Goal: Information Seeking & Learning: Check status

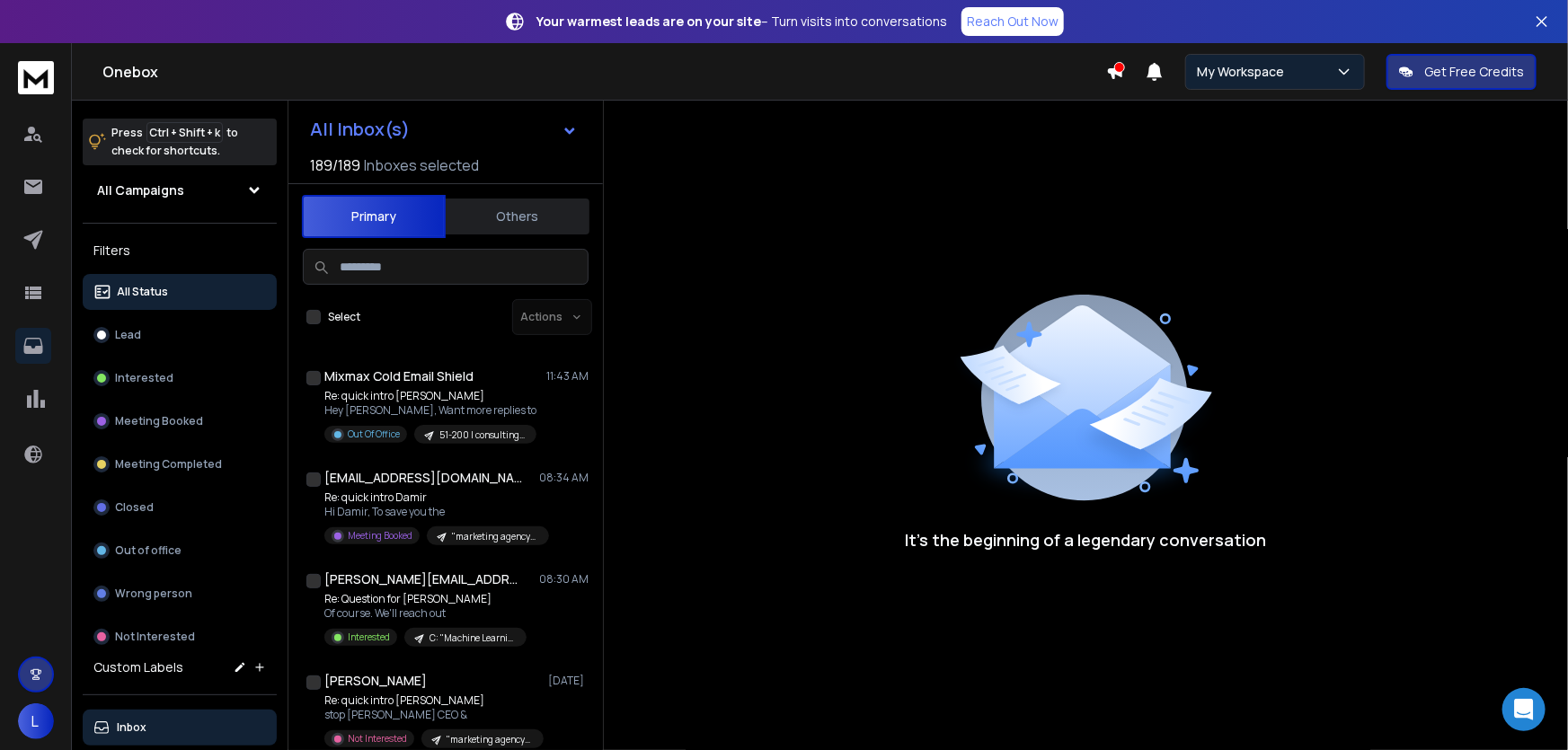
click at [1304, 59] on button "My Workspace" at bounding box center [1274, 72] width 180 height 36
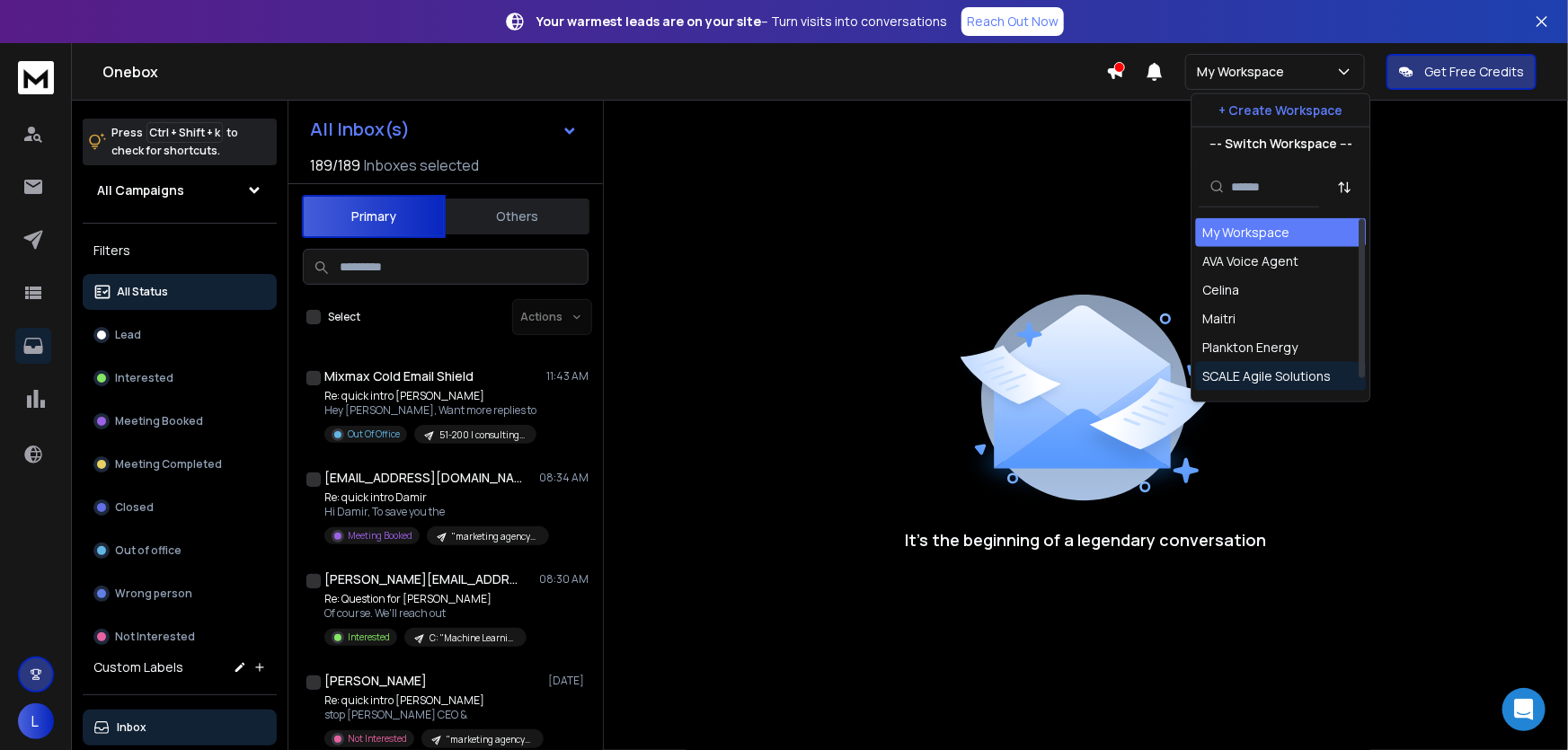
click at [1261, 371] on div "SCALE Agile Solutions" at bounding box center [1266, 376] width 128 height 18
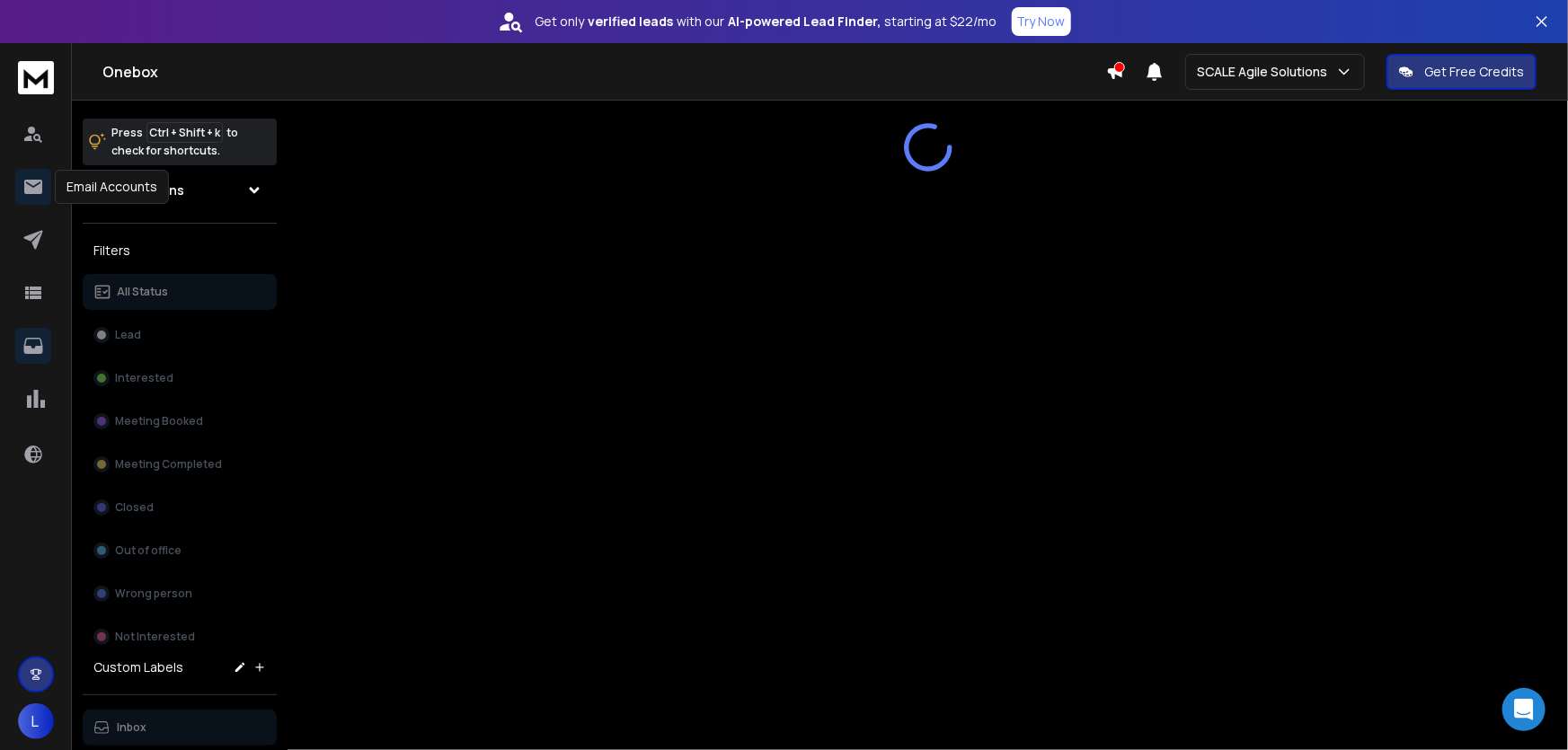
click at [33, 186] on icon at bounding box center [33, 187] width 22 height 22
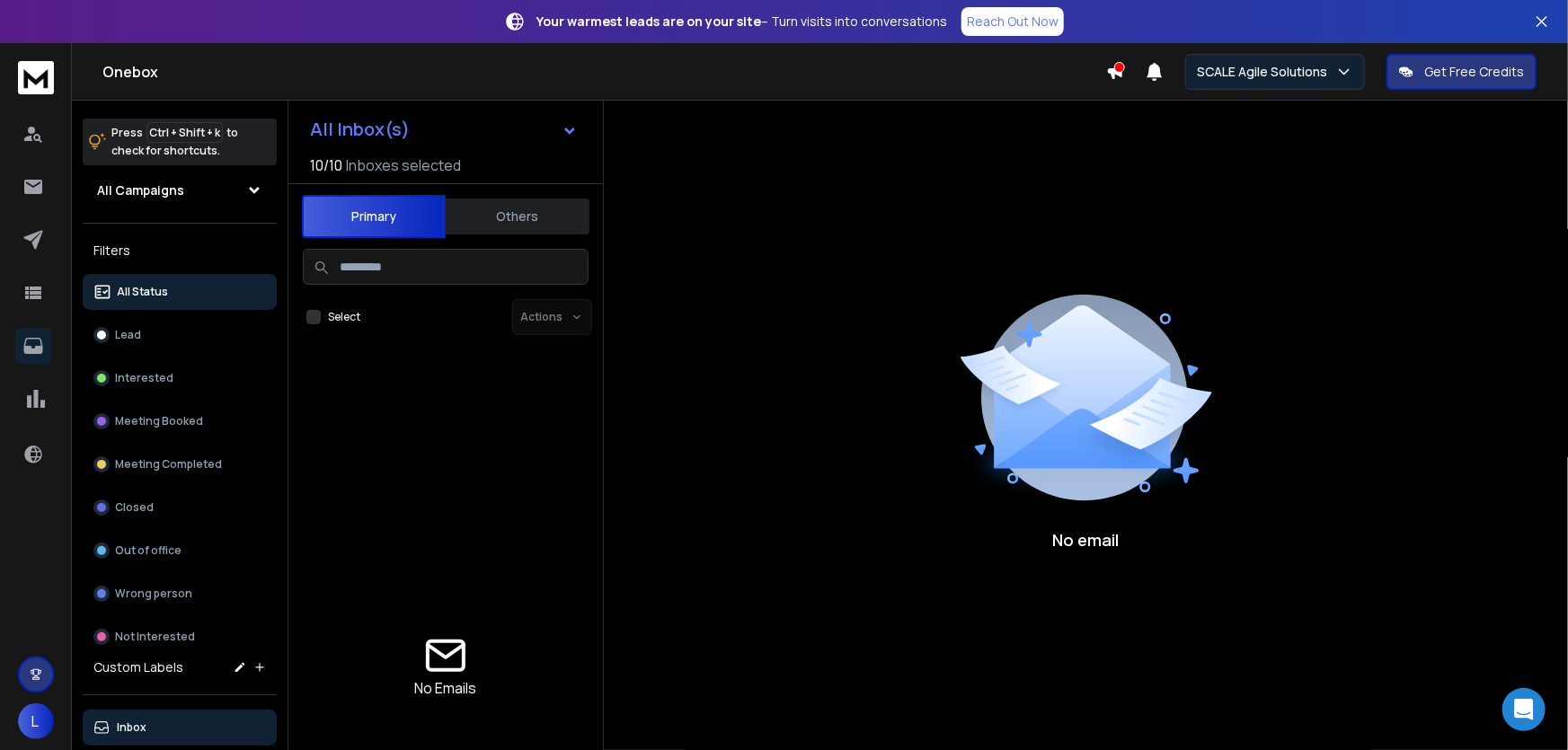
click at [1249, 68] on p "SCALE Agile Solutions" at bounding box center [1266, 72] width 138 height 18
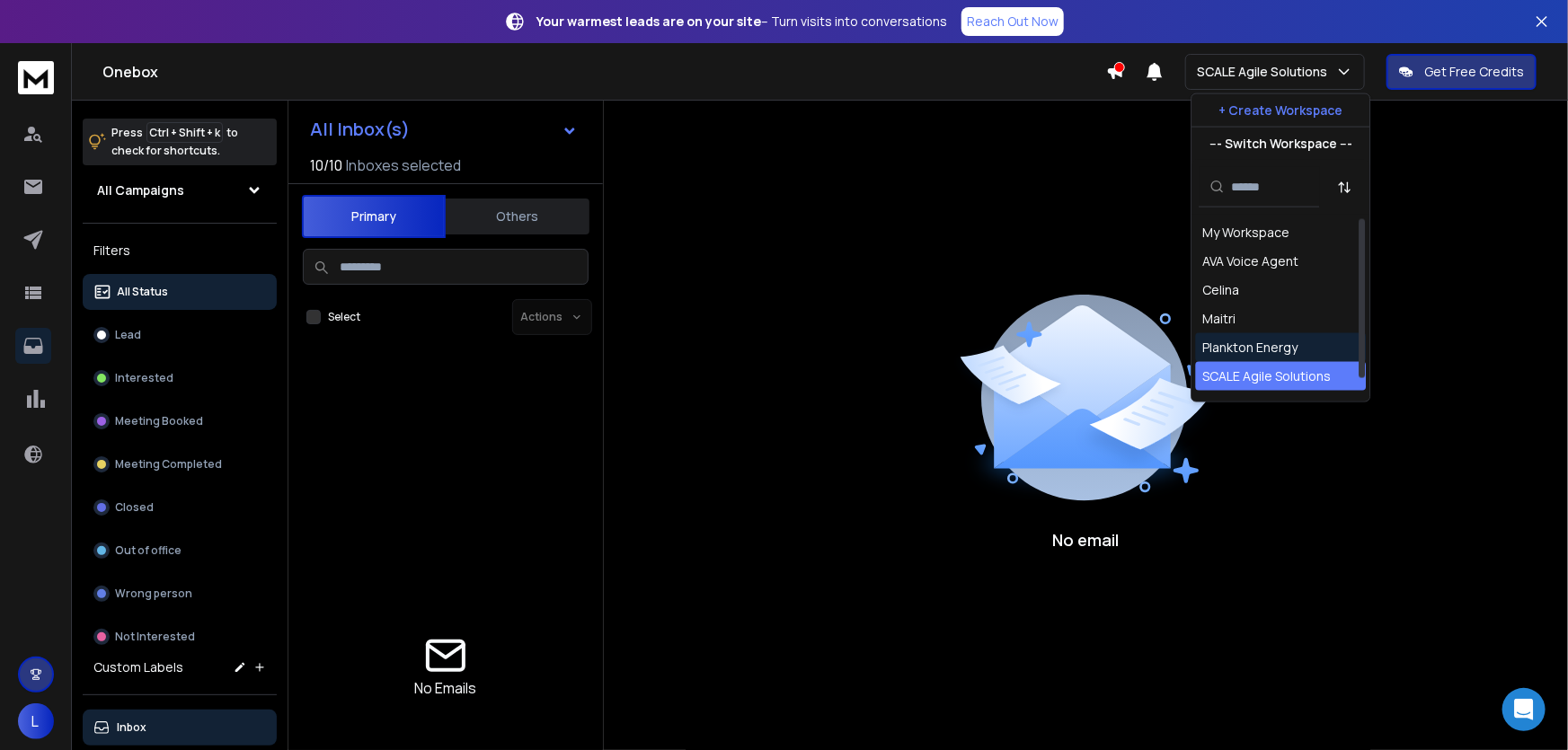
click at [1245, 344] on div "Plankton Energy" at bounding box center [1250, 347] width 95 height 18
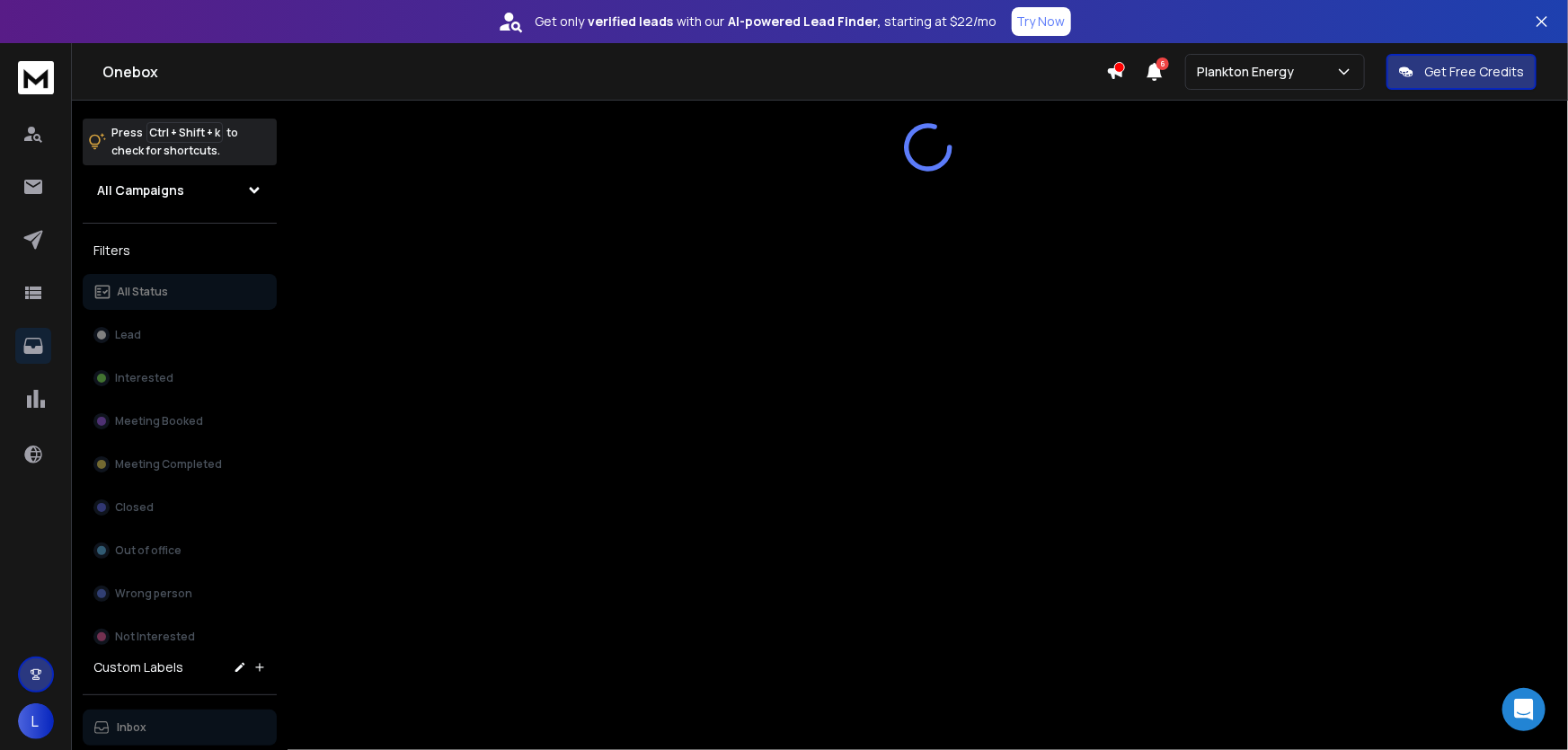
click at [874, 209] on div "Press Ctrl + Shift + k to check for shortcuts. All Campaigns All Campaigns Filt…" at bounding box center [819, 476] width 1495 height 750
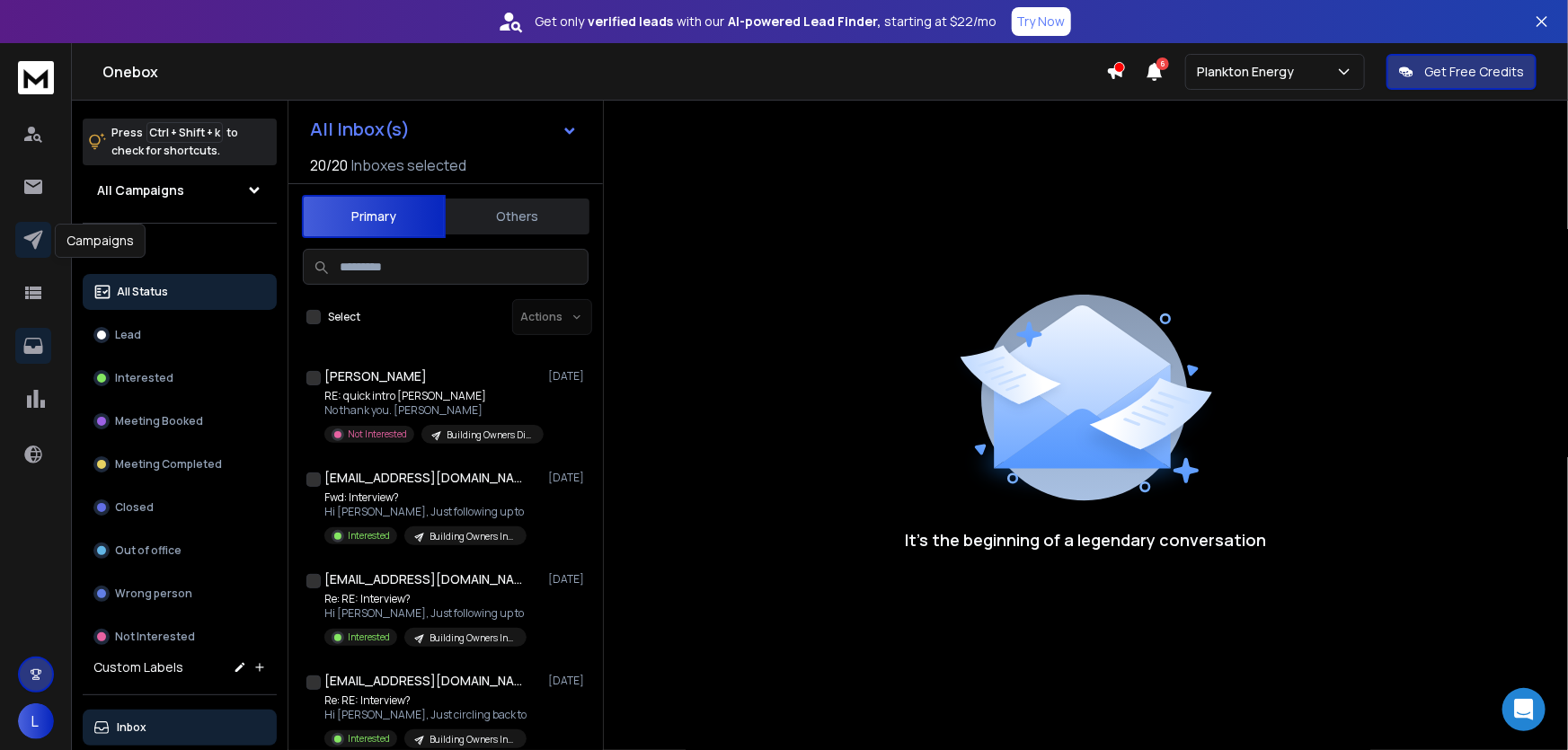
click at [37, 237] on icon at bounding box center [33, 239] width 19 height 19
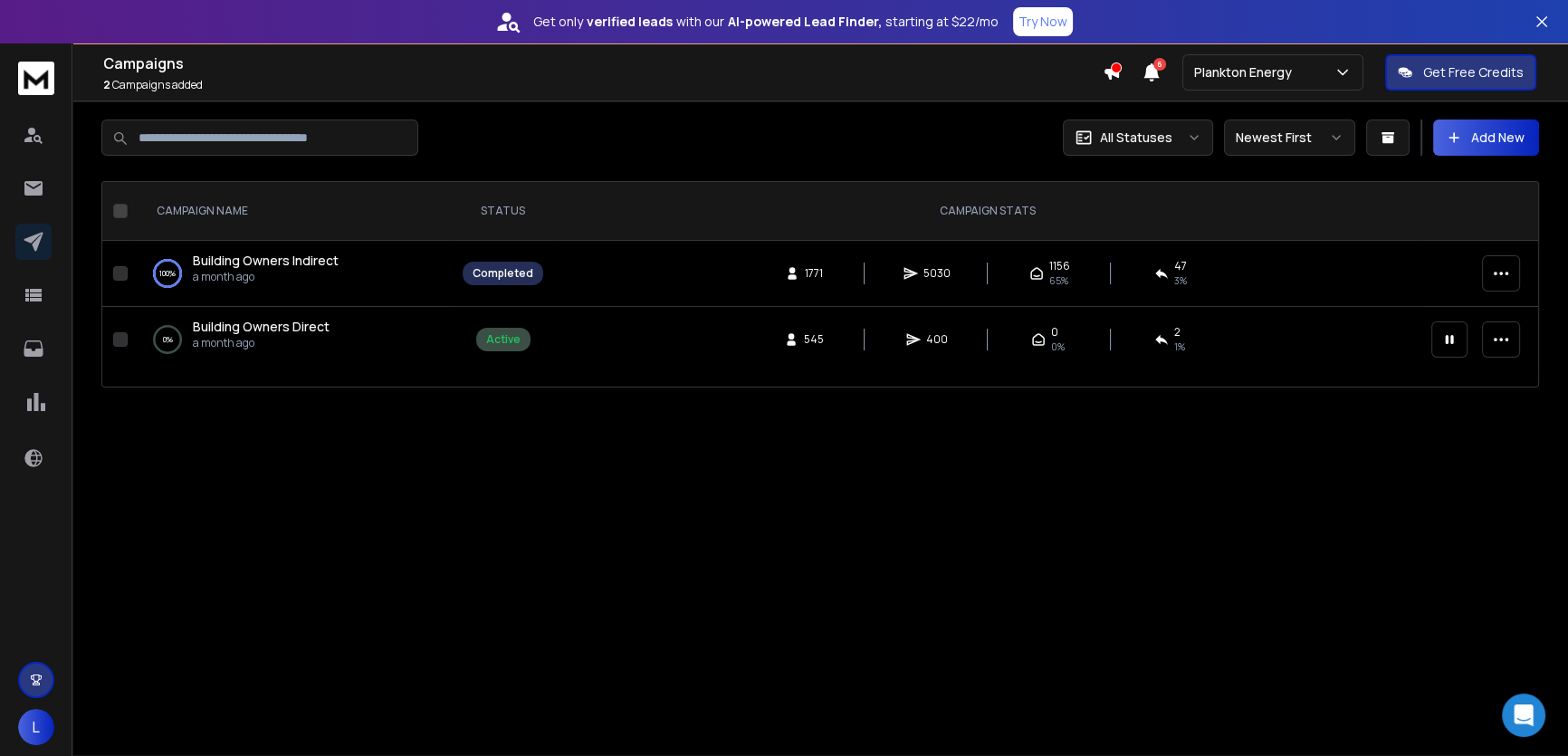
click at [287, 268] on span "Building Owners Indirect" at bounding box center [265, 260] width 145 height 17
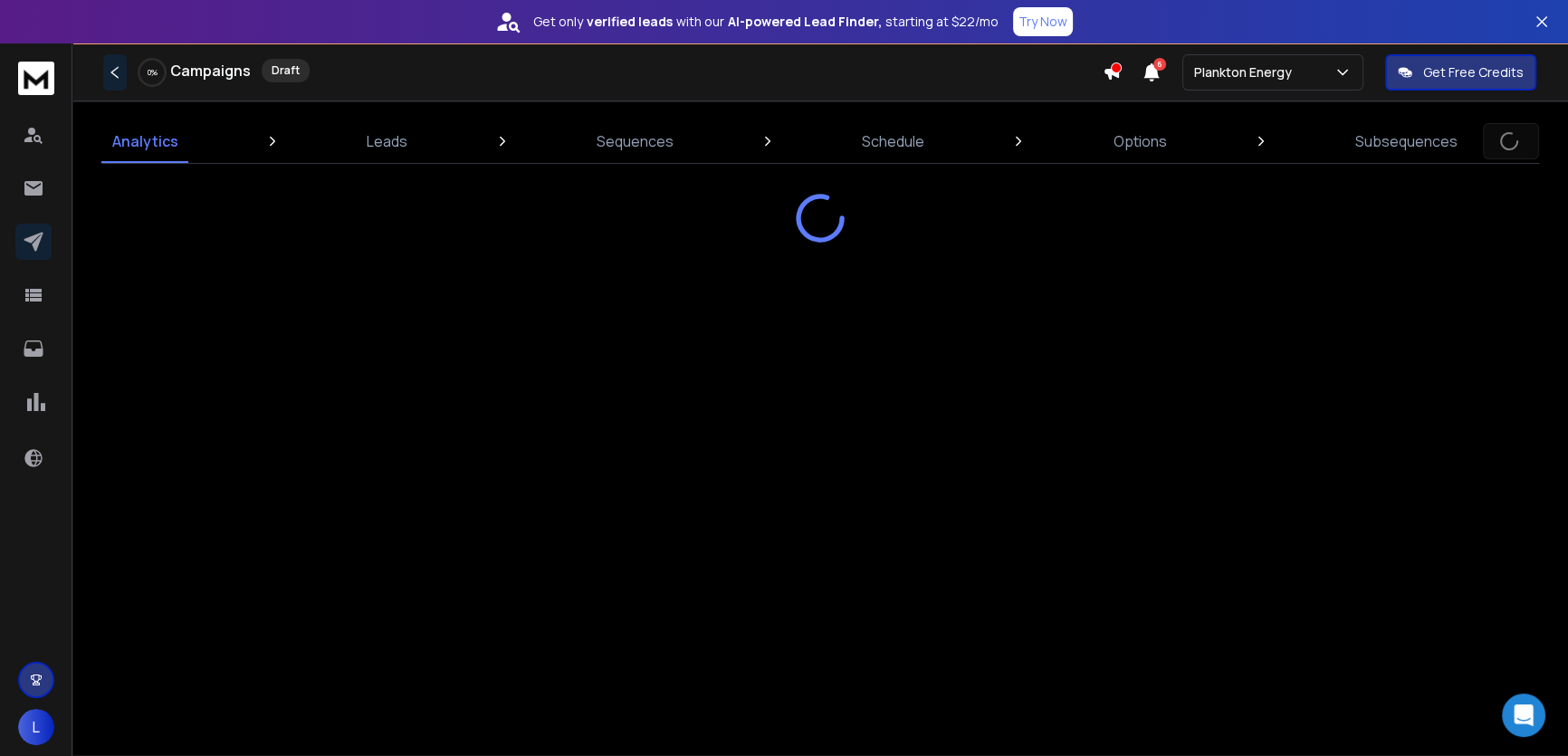
click at [117, 79] on icon at bounding box center [114, 72] width 16 height 16
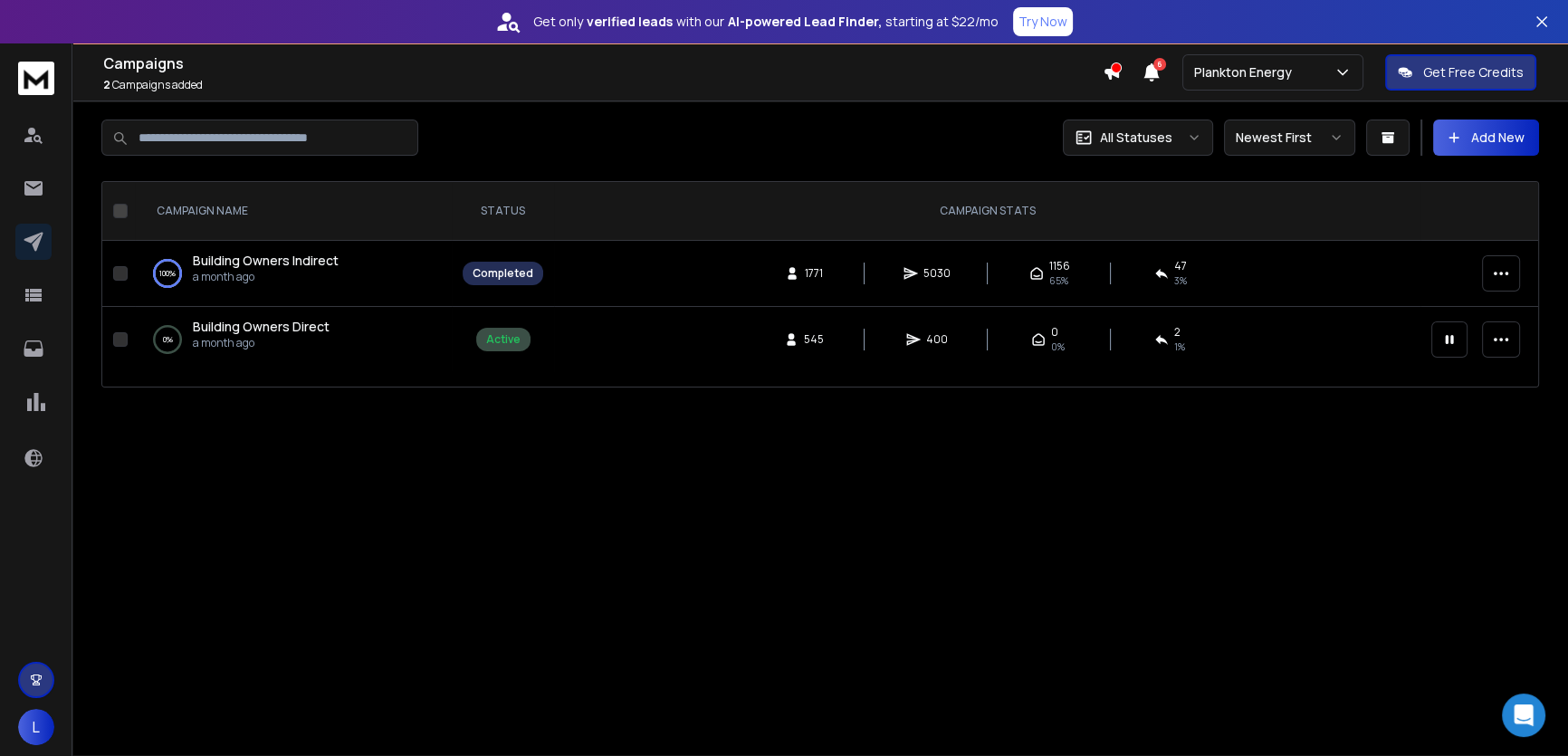
click at [294, 345] on p "a month ago" at bounding box center [261, 343] width 137 height 14
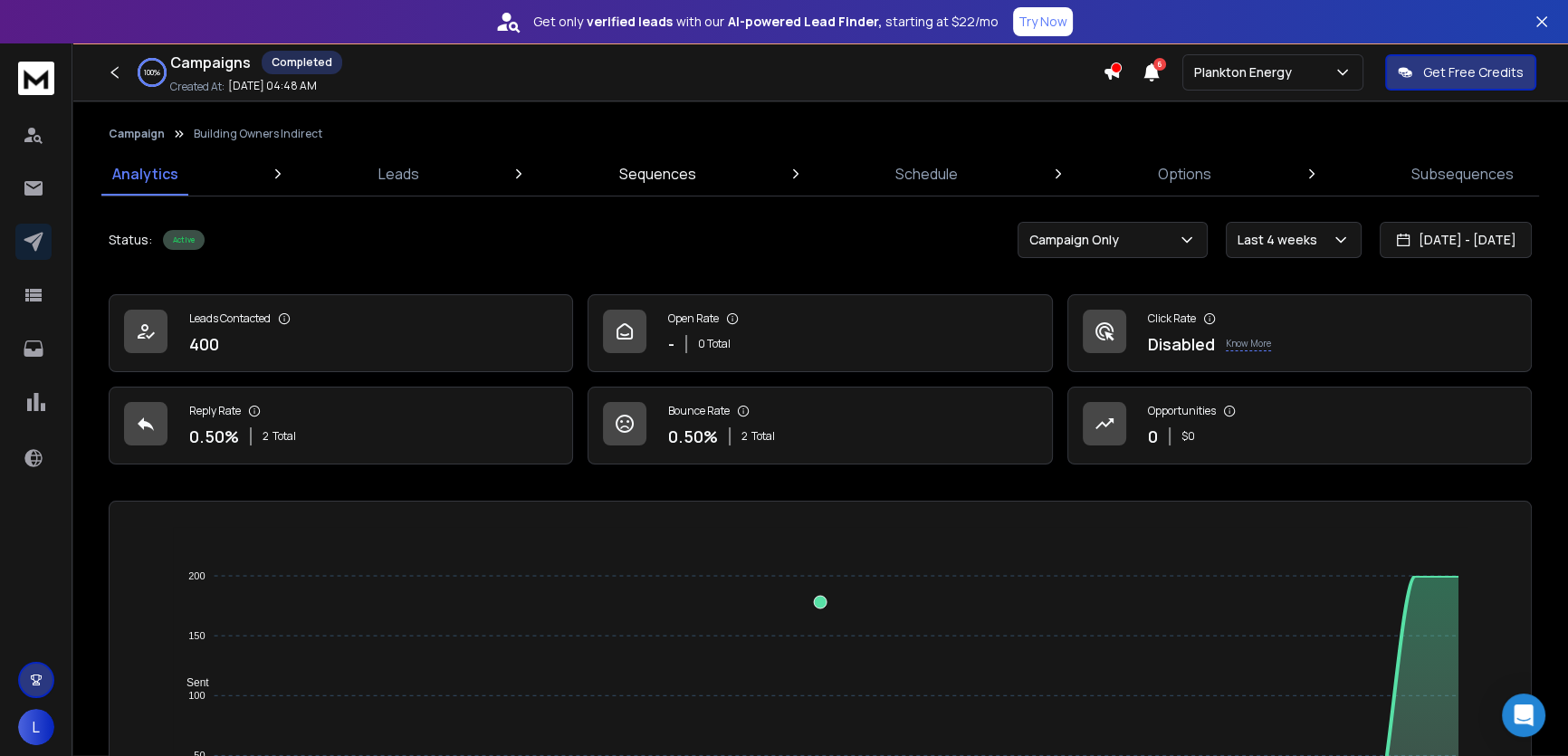
click at [645, 176] on p "Sequences" at bounding box center [657, 174] width 77 height 22
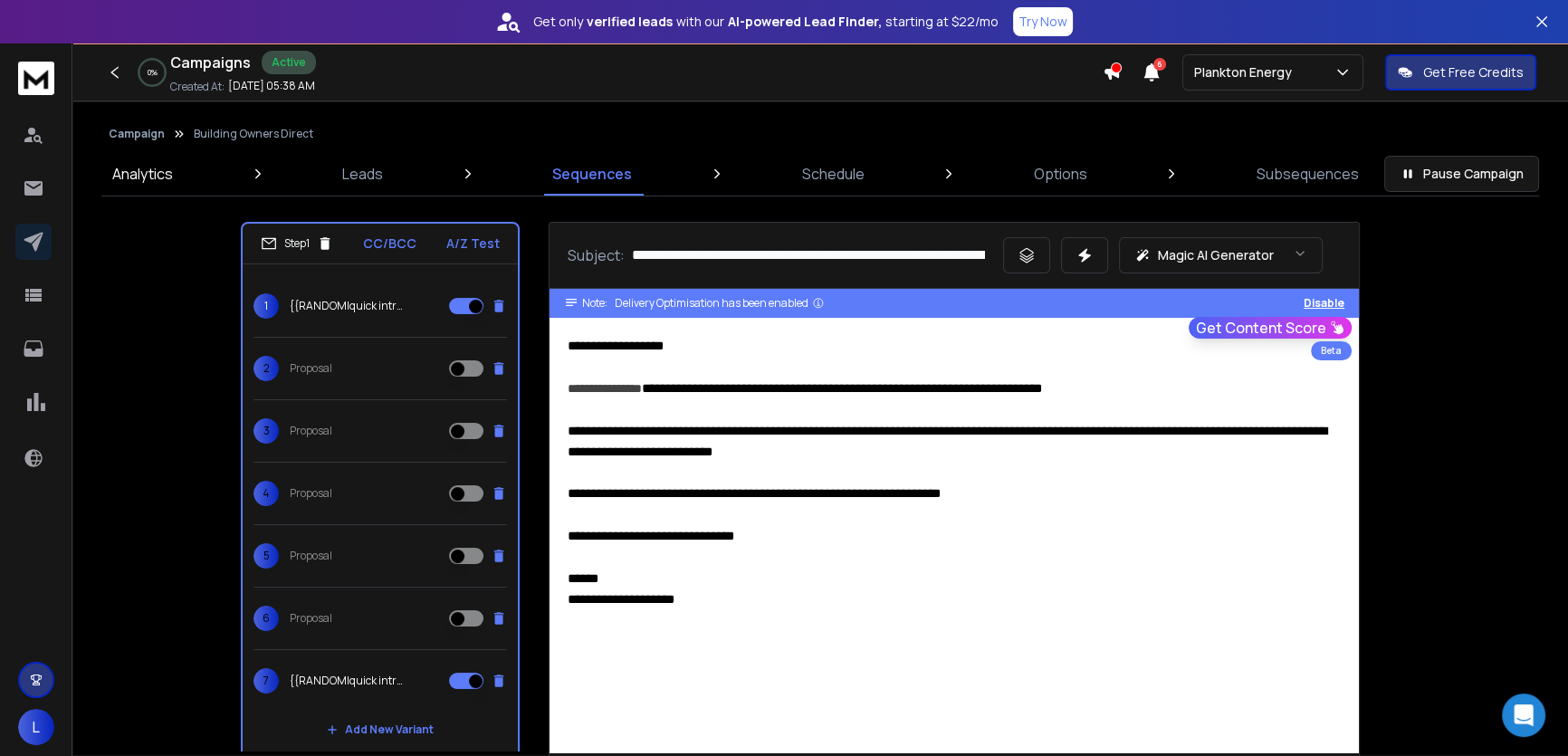
click at [146, 175] on p "Analytics" at bounding box center [142, 174] width 61 height 22
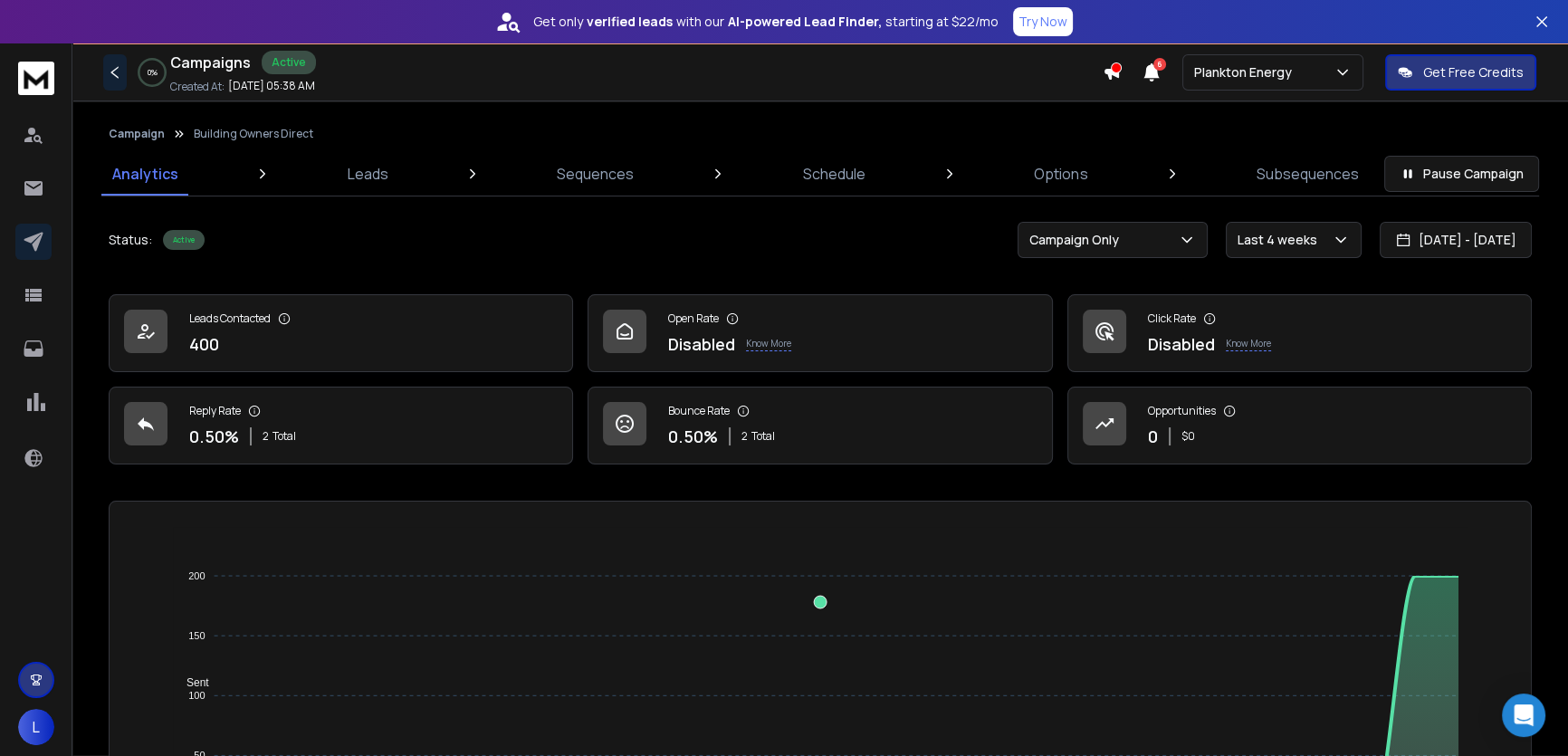
click at [118, 79] on icon at bounding box center [114, 72] width 16 height 16
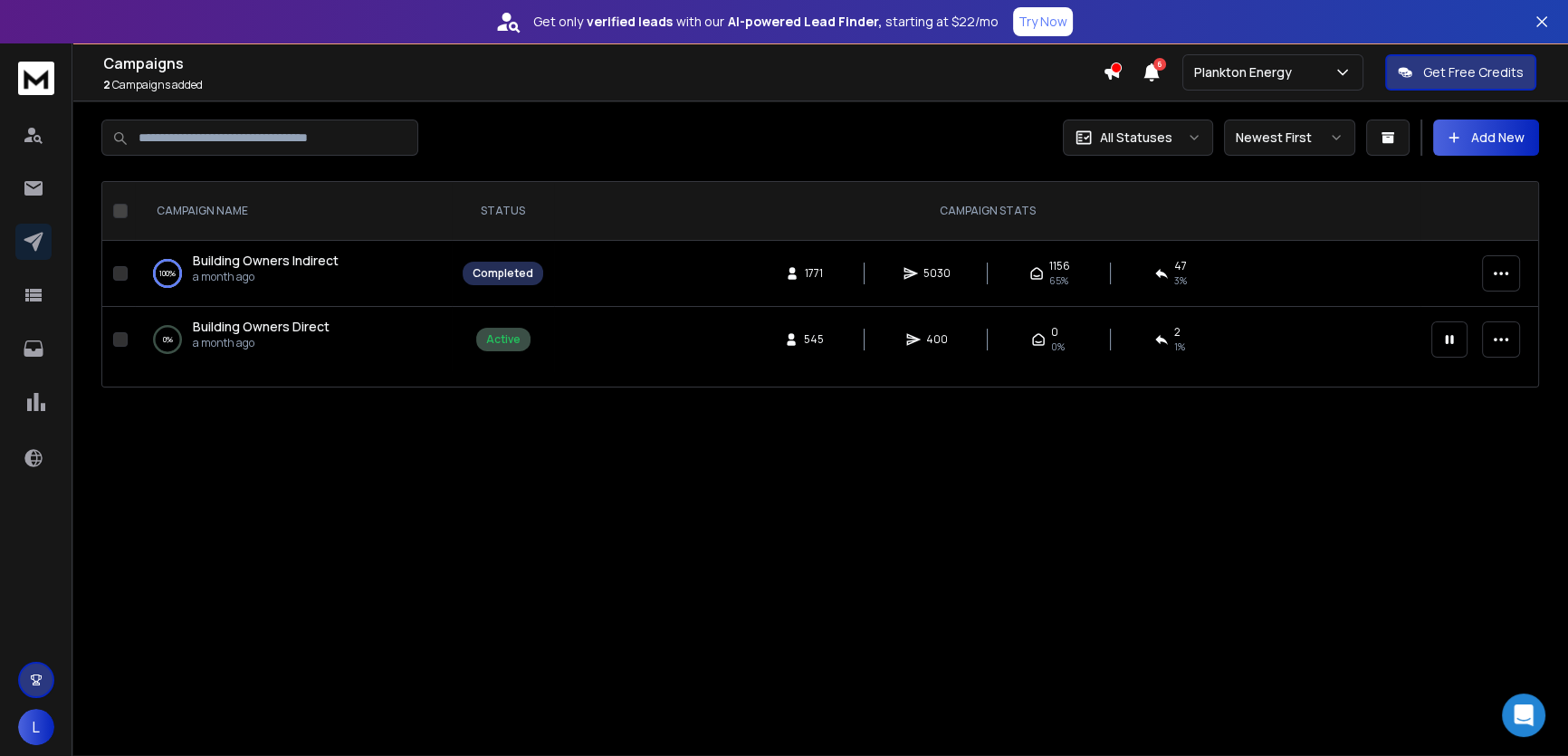
click at [281, 315] on td "0 % Building Owners Direct a month ago" at bounding box center [293, 340] width 317 height 66
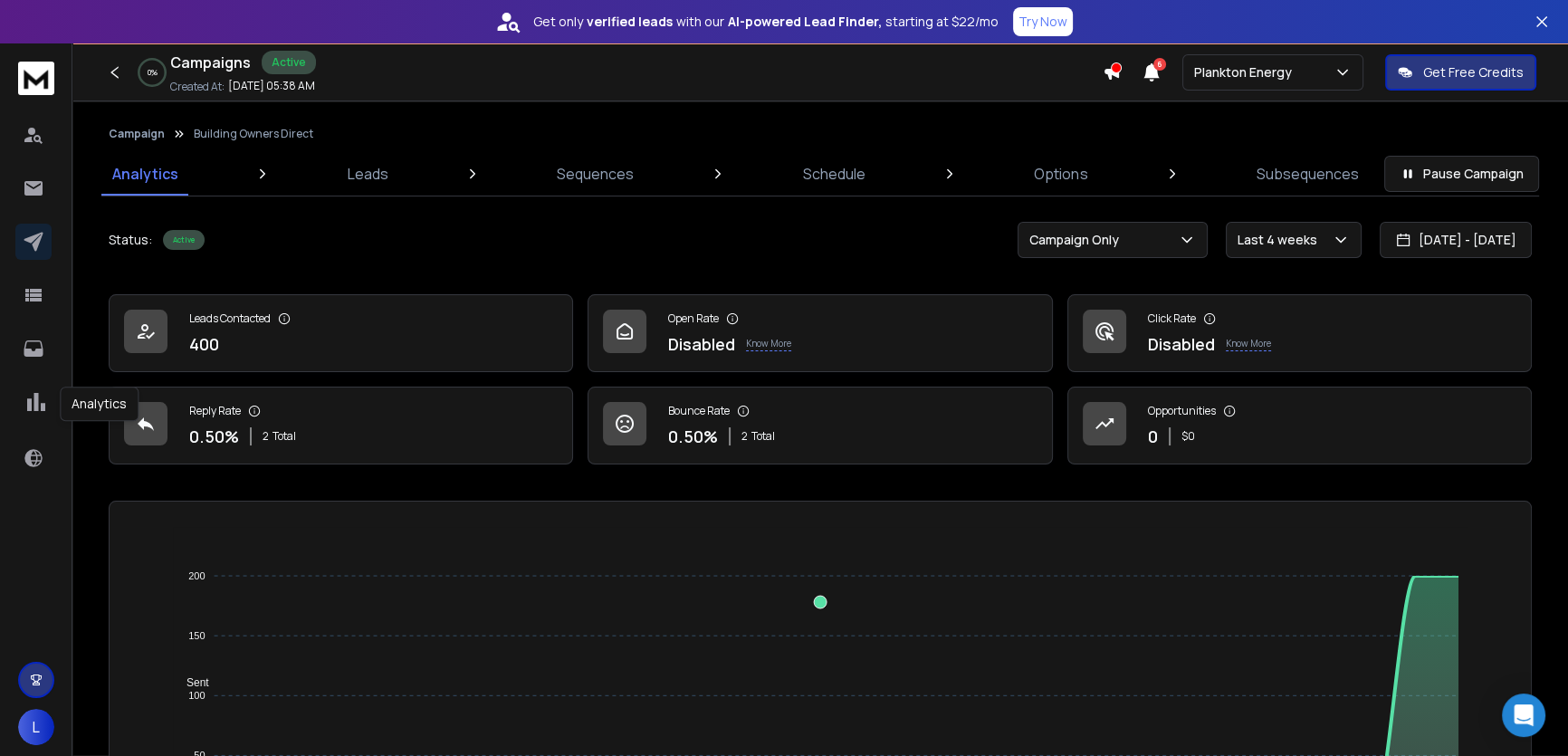
click at [9, 404] on div "L" at bounding box center [36, 404] width 72 height 720
click at [28, 402] on icon at bounding box center [36, 402] width 18 height 18
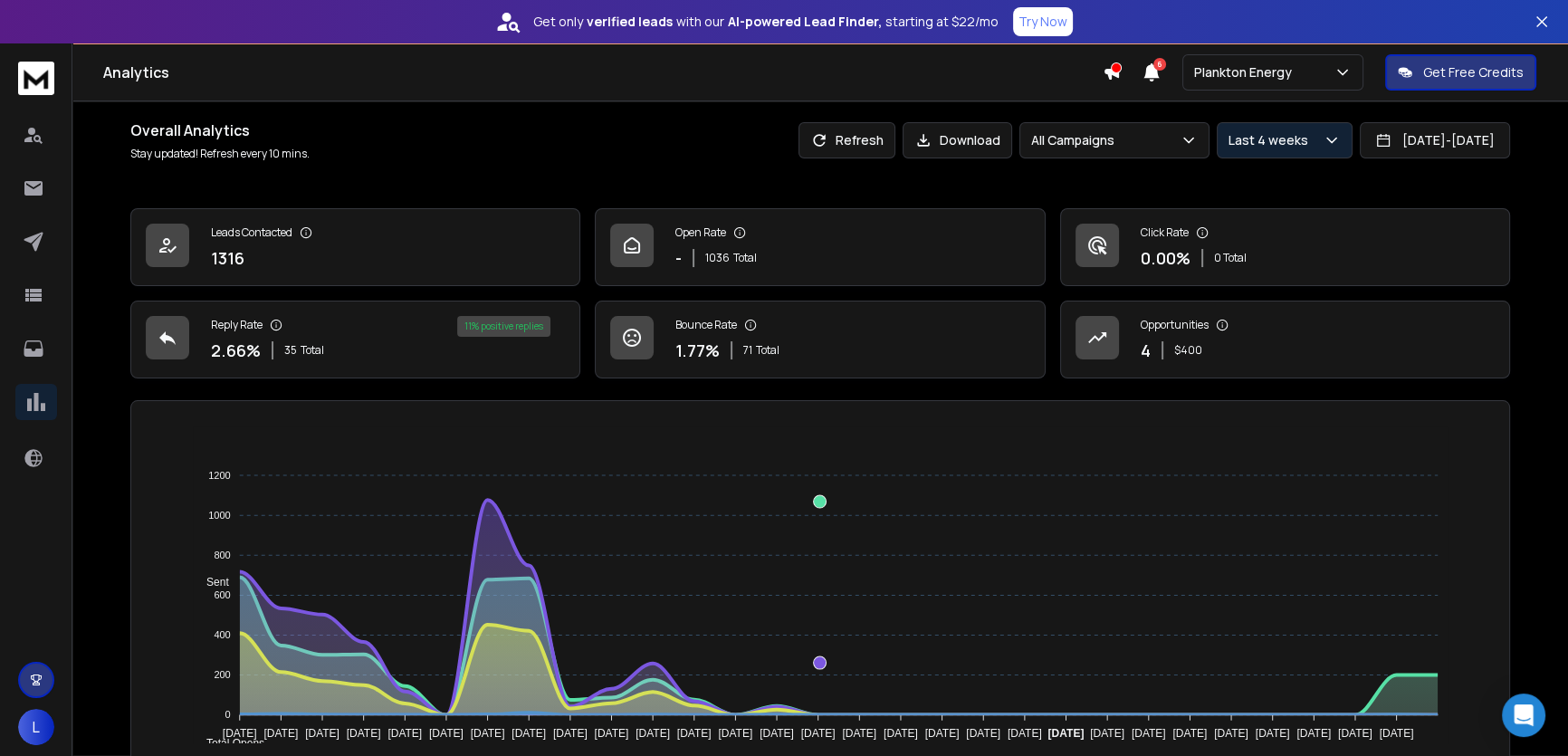
click at [1217, 123] on button "Last 4 weeks" at bounding box center [1284, 141] width 136 height 36
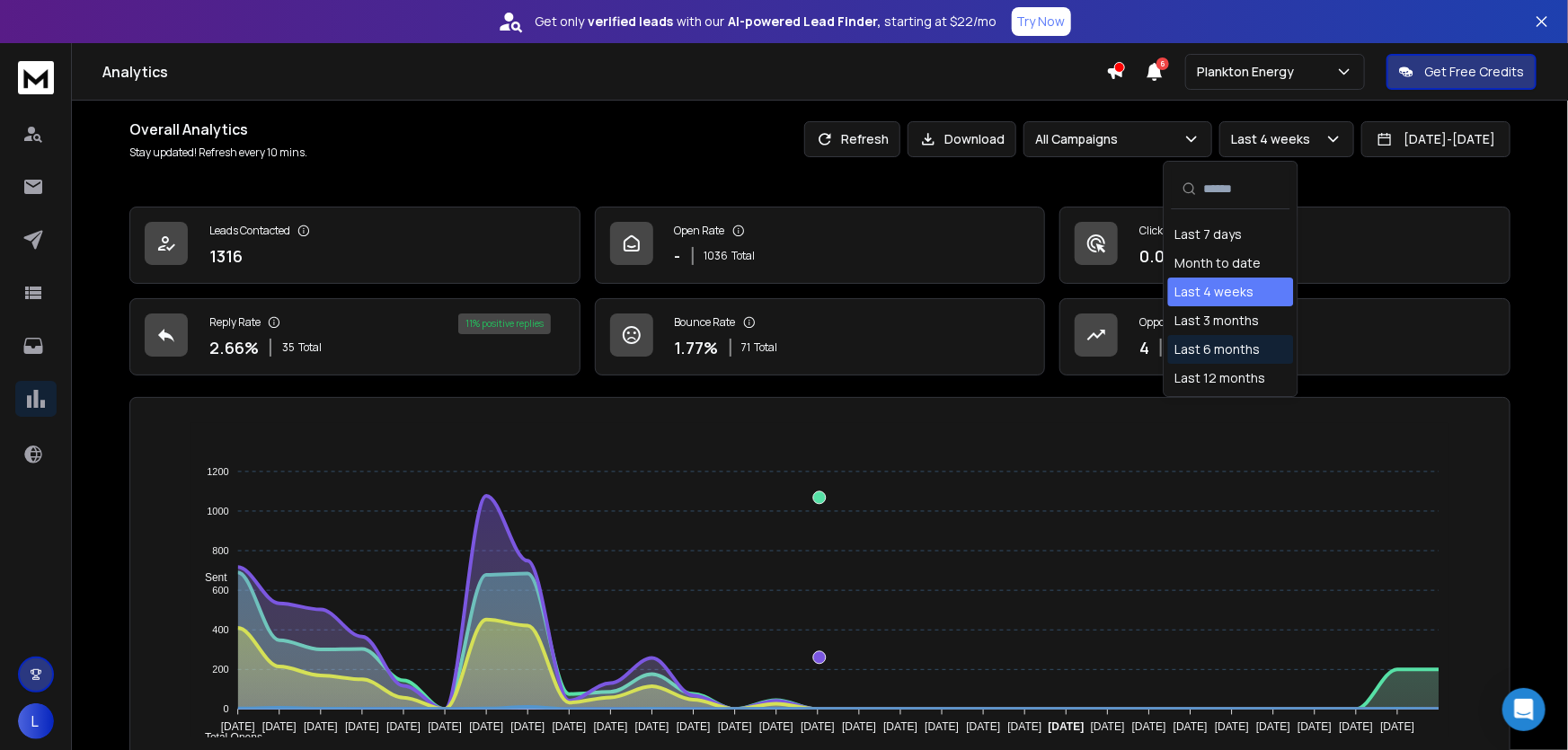
click at [1226, 347] on div "Last 6 months" at bounding box center [1217, 349] width 86 height 18
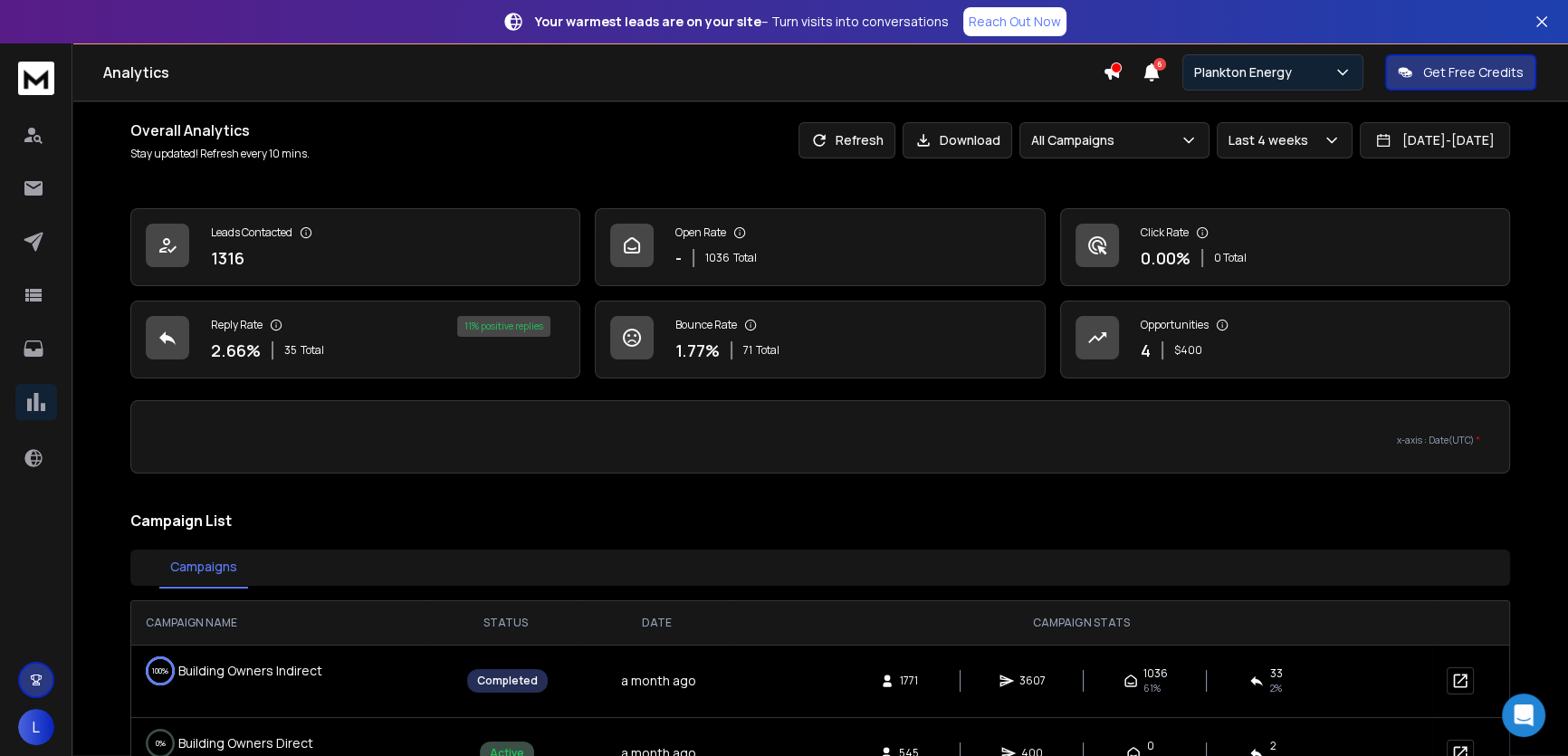
click at [1275, 73] on p "Plankton Energy" at bounding box center [1246, 72] width 105 height 18
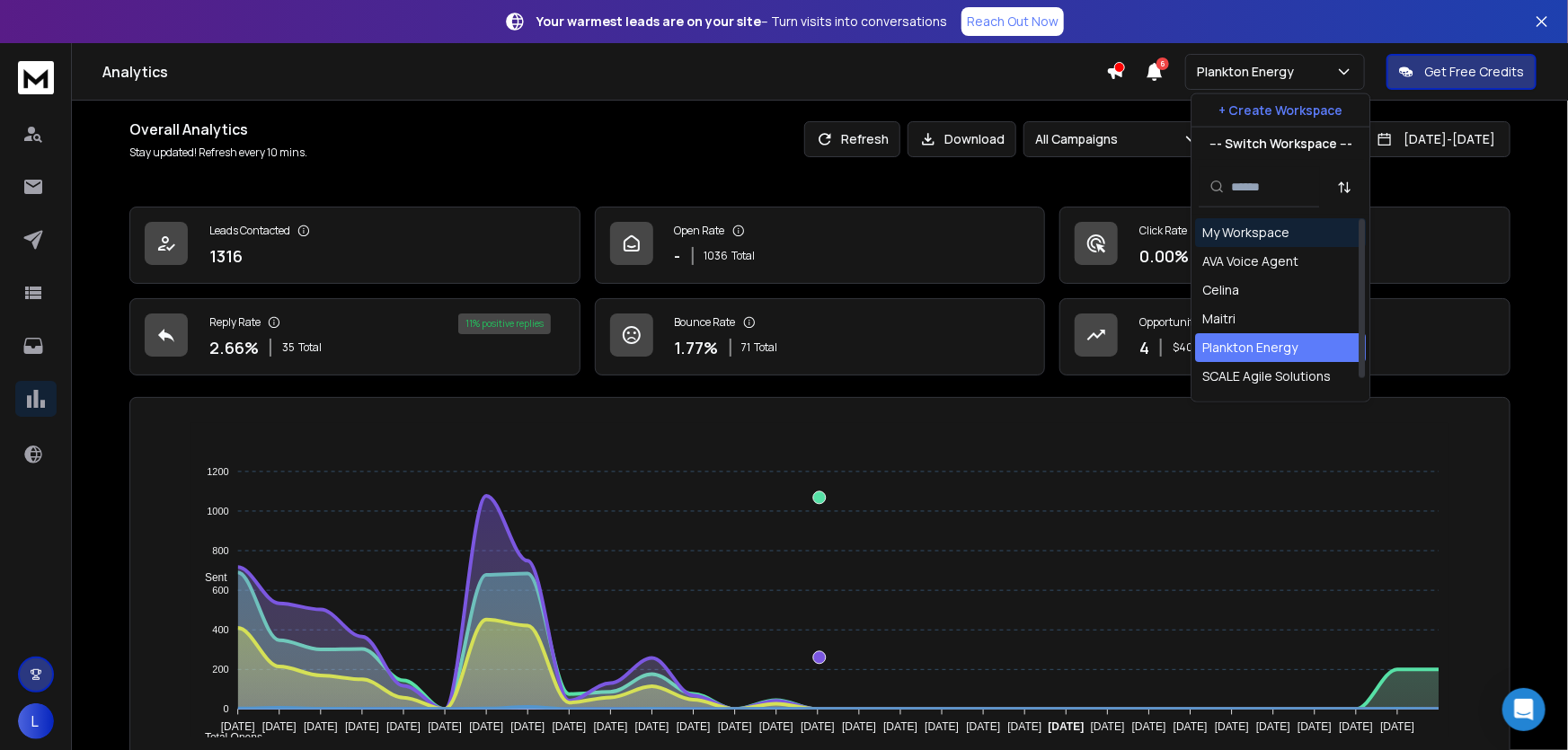
click at [1239, 233] on div "My Workspace" at bounding box center [1246, 232] width 87 height 18
